Goal: Navigation & Orientation: Find specific page/section

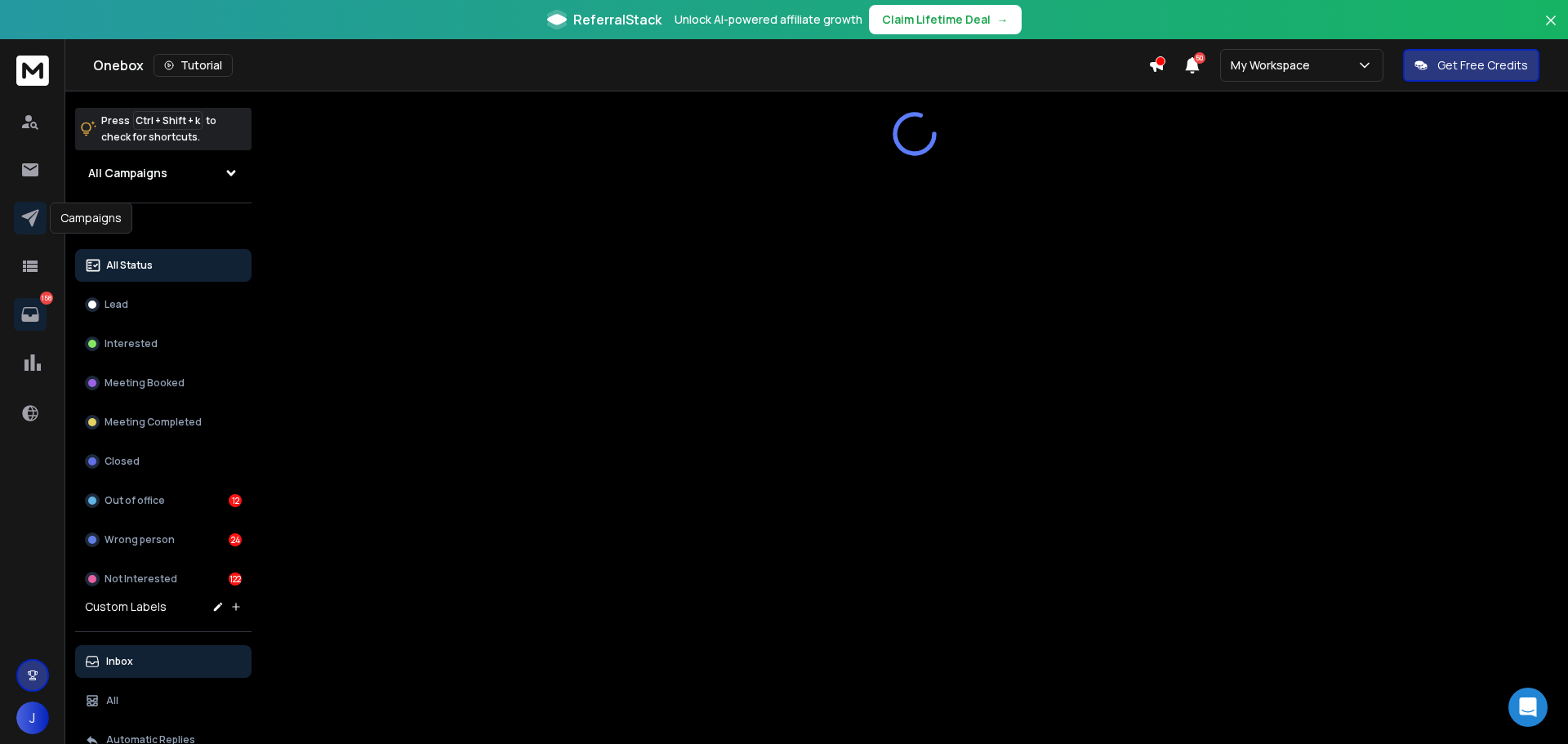
click at [27, 215] on icon at bounding box center [29, 218] width 17 height 17
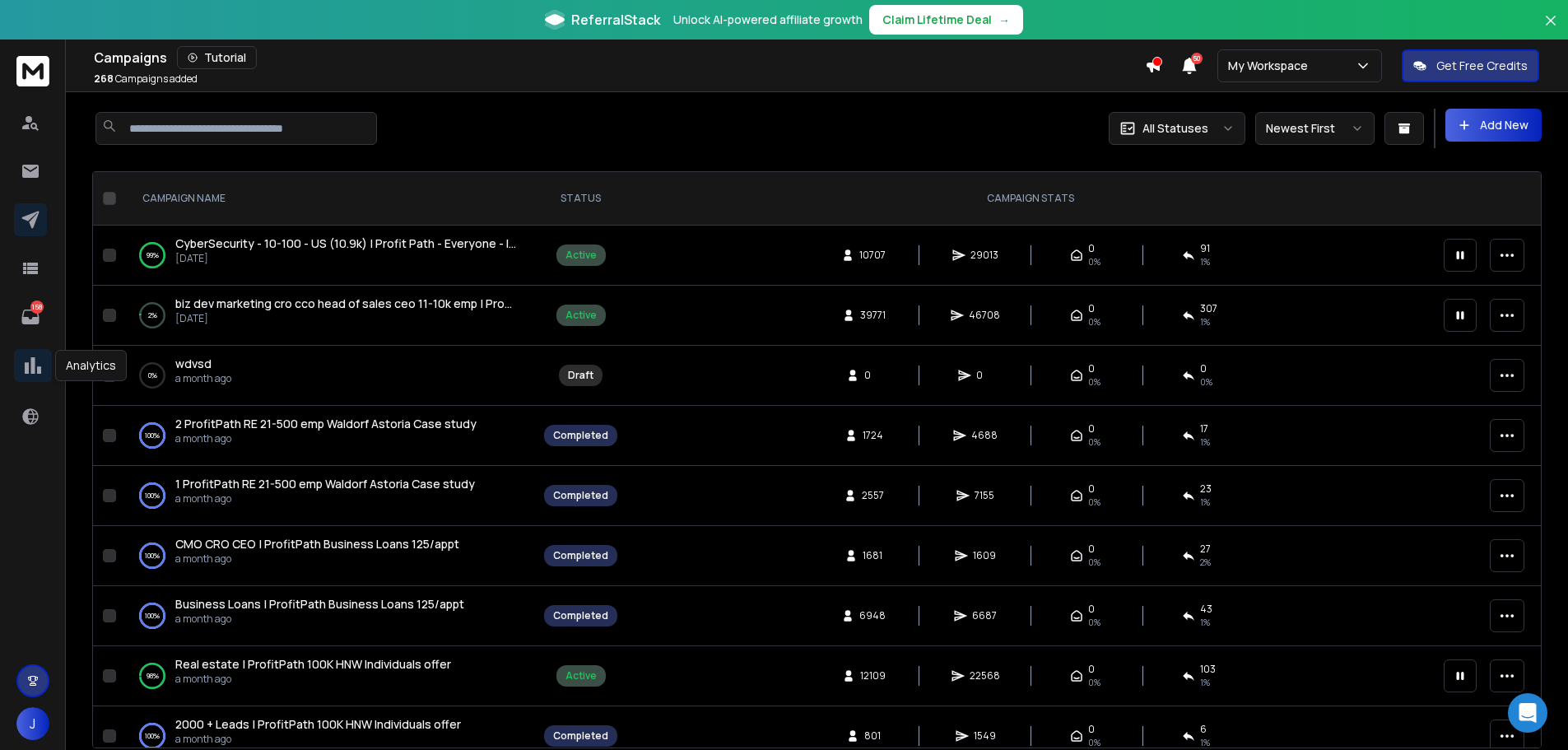
click at [34, 375] on icon at bounding box center [33, 365] width 25 height 25
